Goal: Navigation & Orientation: Find specific page/section

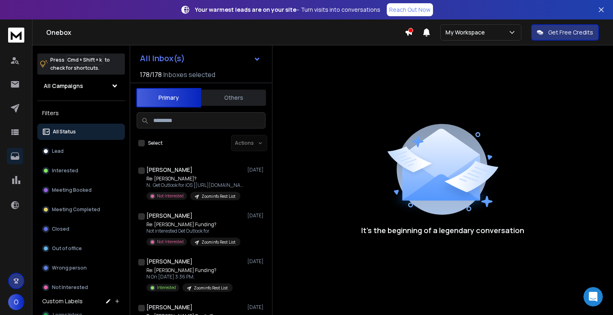
scroll to position [135, 0]
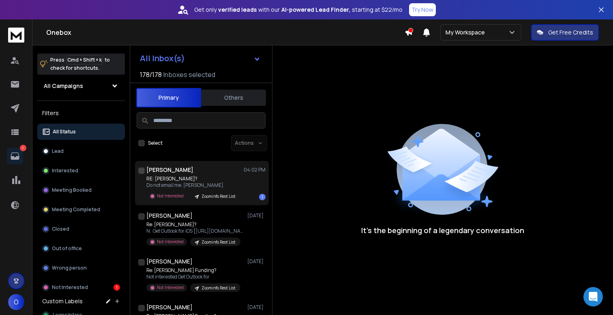
click at [235, 163] on div "[PERSON_NAME] 04:02 PM RE: [PERSON_NAME]? Do not email me. [PERSON_NAME] Not In…" at bounding box center [202, 183] width 134 height 44
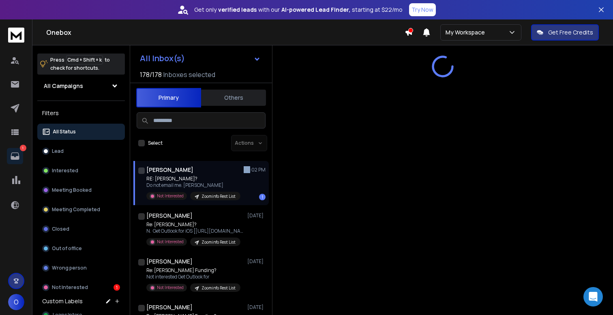
click at [235, 163] on div "Andrew C. Shatz 04:02 PM RE: Andrew Funding? Do not email me. Andrew Not Intere…" at bounding box center [202, 183] width 134 height 44
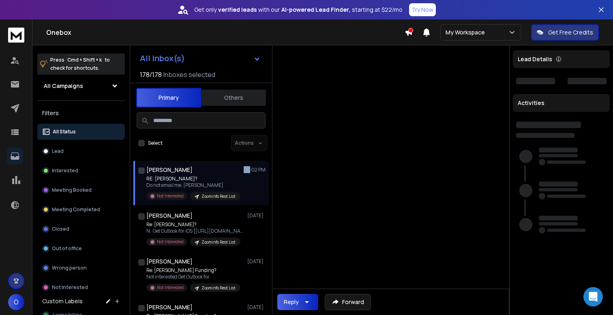
click at [222, 102] on button "Others" at bounding box center [233, 98] width 65 height 18
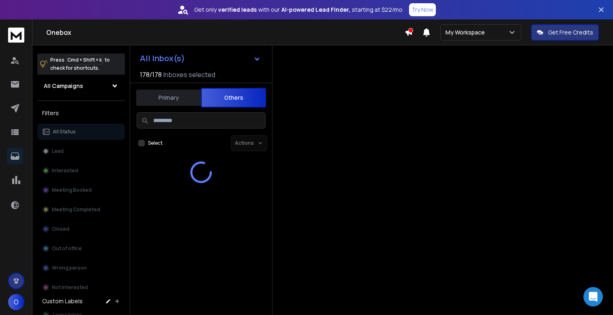
click at [222, 102] on button "Others" at bounding box center [233, 97] width 65 height 19
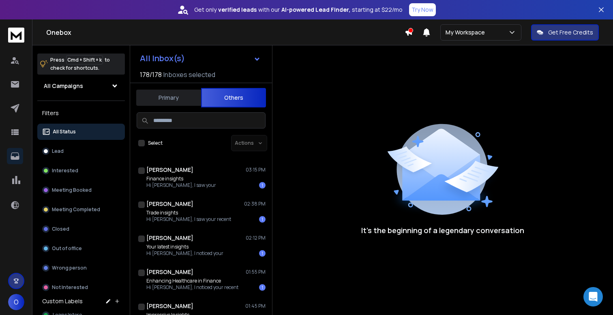
click at [161, 98] on button "Primary" at bounding box center [168, 98] width 65 height 18
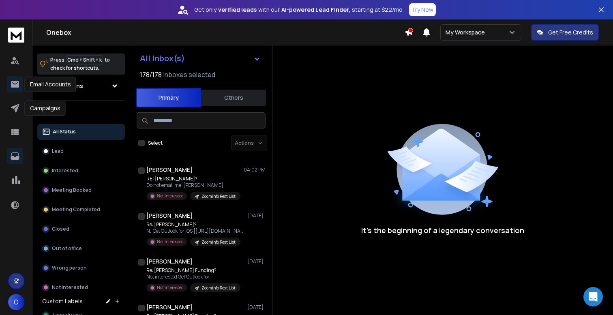
click at [12, 82] on icon at bounding box center [15, 84] width 8 height 6
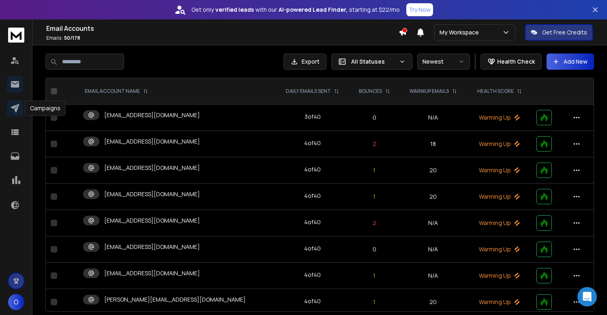
click at [15, 112] on icon at bounding box center [15, 108] width 10 height 10
